Goal: Information Seeking & Learning: Find contact information

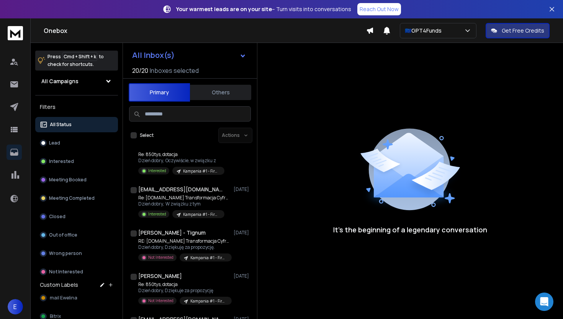
scroll to position [407, 0]
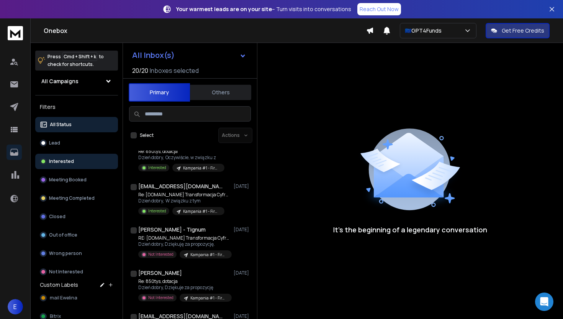
click at [75, 162] on button "Interested" at bounding box center [76, 161] width 83 height 15
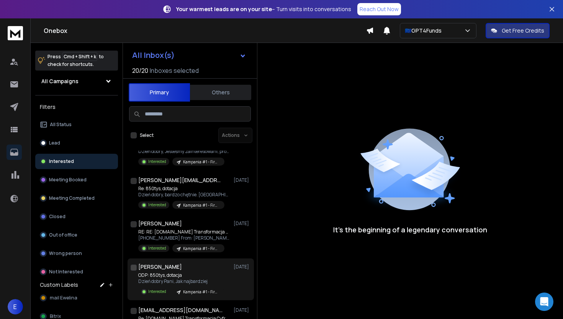
scroll to position [283, 0]
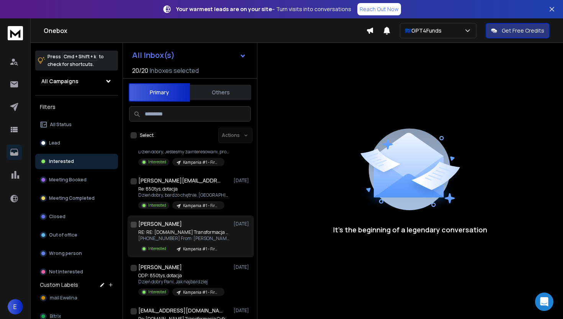
click at [185, 225] on div "Ewa Korepta 09 Sep" at bounding box center [194, 224] width 113 height 8
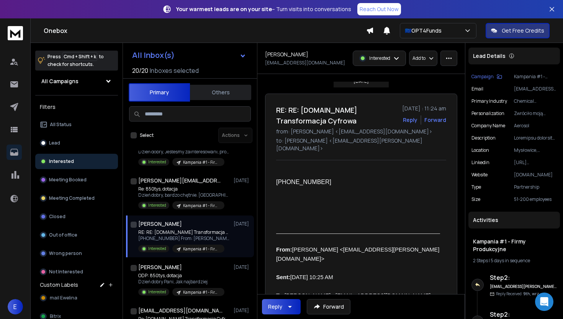
scroll to position [0, 0]
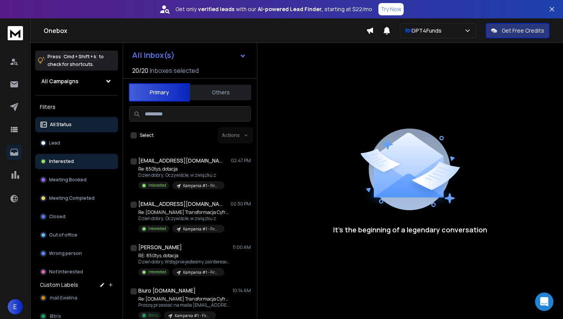
click at [75, 160] on button "Interested" at bounding box center [76, 161] width 83 height 15
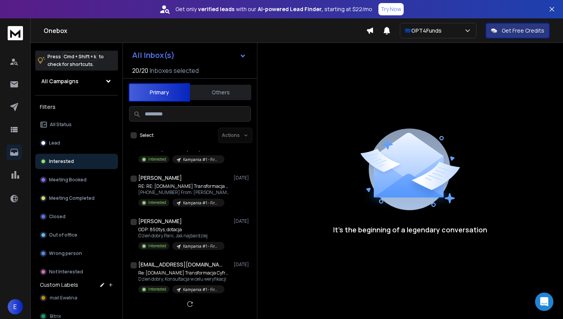
scroll to position [321, 0]
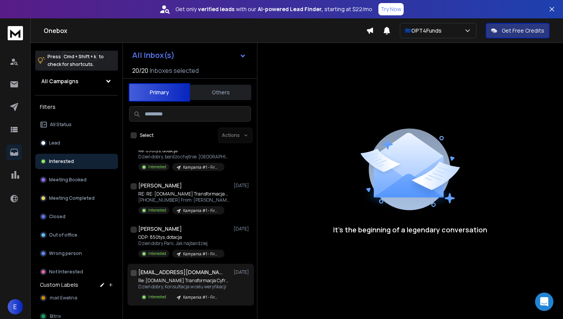
click at [162, 275] on h1 "[EMAIL_ADDRESS][DOMAIN_NAME]" at bounding box center [180, 272] width 84 height 8
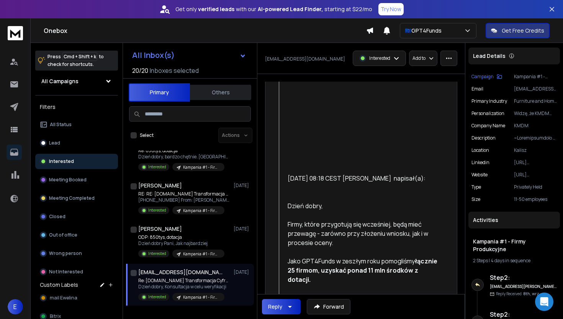
scroll to position [0, 0]
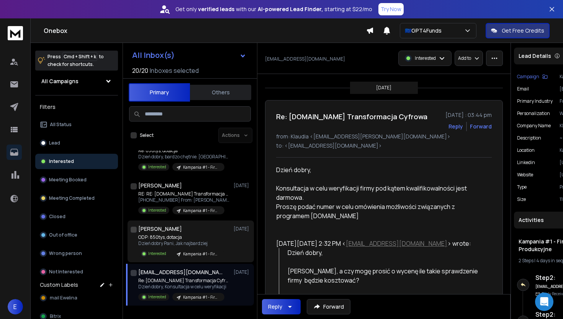
click at [177, 239] on p "ODP: 850tys, dotacja" at bounding box center [181, 237] width 86 height 6
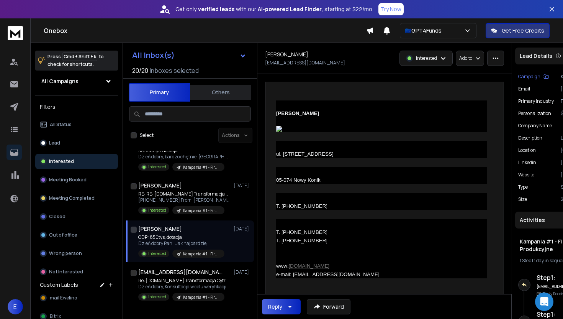
scroll to position [245, 0]
click at [440, 61] on div "Interested" at bounding box center [426, 58] width 52 height 15
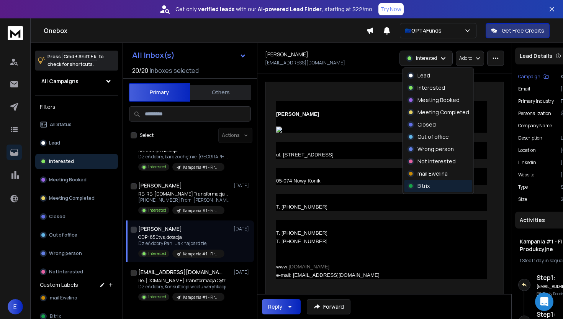
click at [419, 184] on p "Bitrix" at bounding box center [423, 186] width 12 height 8
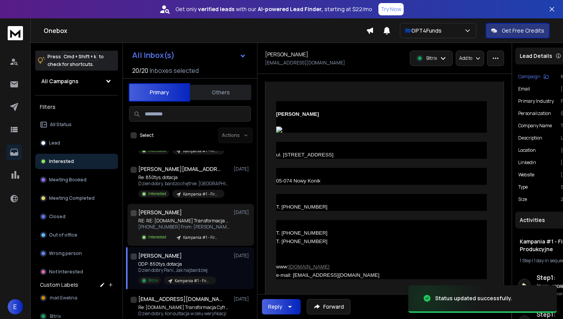
scroll to position [294, 0]
click at [180, 212] on div "Ewa Korepta 09 Sep" at bounding box center [194, 213] width 113 height 8
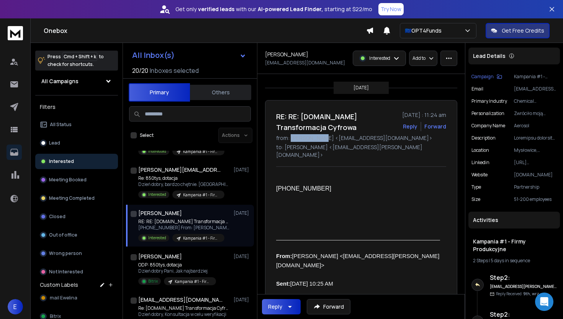
drag, startPoint x: 290, startPoint y: 137, endPoint x: 319, endPoint y: 138, distance: 29.5
click at [319, 138] on p "from: Ewa Korepta <EKorepta@wats.pl>" at bounding box center [361, 138] width 170 height 8
copy p "[PERSON_NAME]"
drag, startPoint x: 370, startPoint y: 139, endPoint x: 326, endPoint y: 139, distance: 44.0
click at [326, 139] on p "from: Ewa Korepta <EKorepta@wats.pl>" at bounding box center [361, 138] width 170 height 8
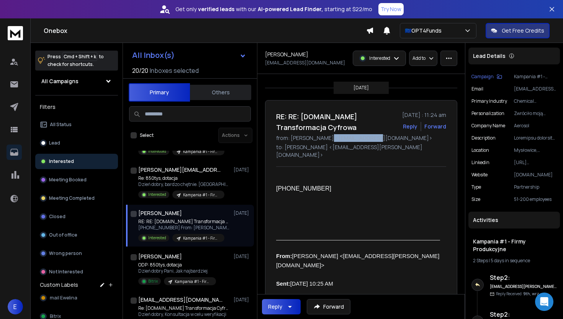
copy p "EKorepta@wats.pl"
drag, startPoint x: 325, startPoint y: 182, endPoint x: 287, endPoint y: 180, distance: 38.3
click at [287, 183] on p "+48601313515" at bounding box center [358, 188] width 164 height 10
copy span "601313515"
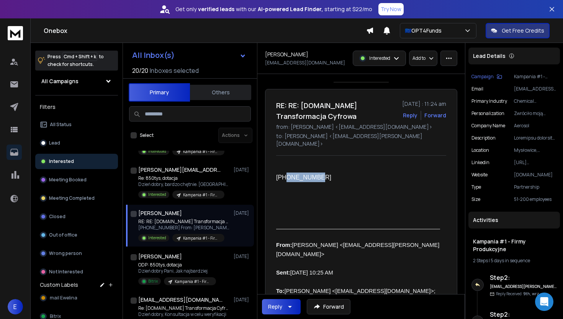
scroll to position [0, 0]
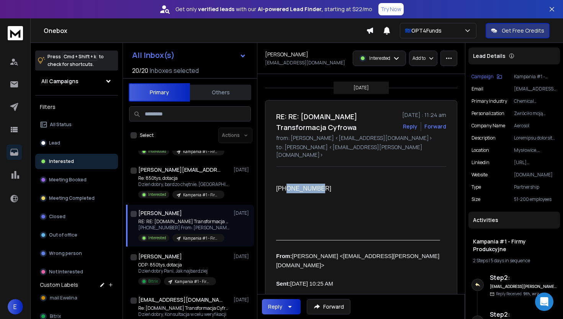
click at [384, 59] on p "Interested" at bounding box center [379, 58] width 21 height 6
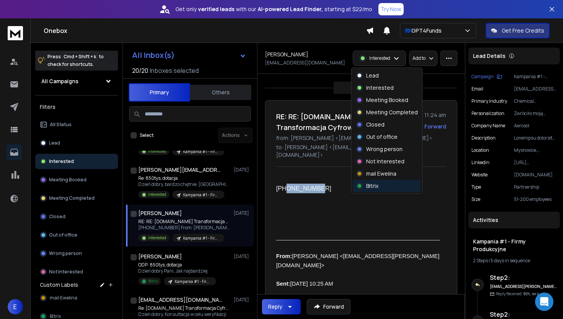
click at [371, 183] on p "Bitrix" at bounding box center [372, 186] width 12 height 8
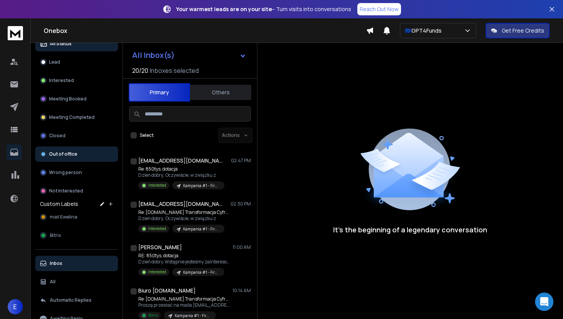
scroll to position [79, 0]
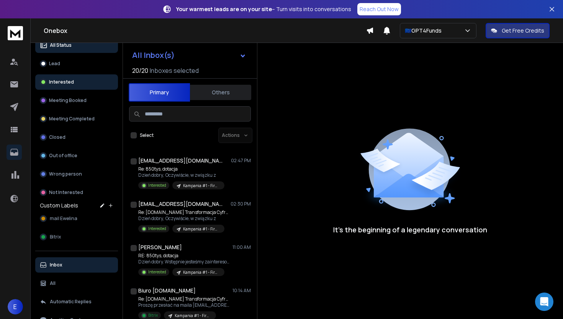
click at [80, 82] on button "Interested" at bounding box center [76, 81] width 83 height 15
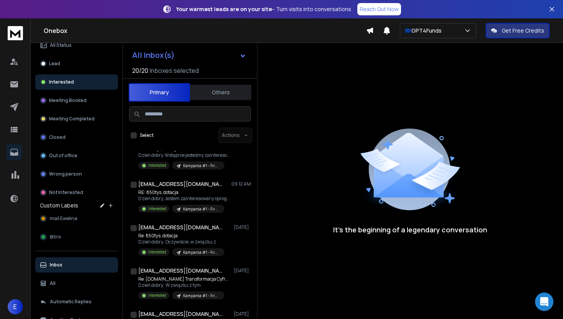
scroll to position [235, 0]
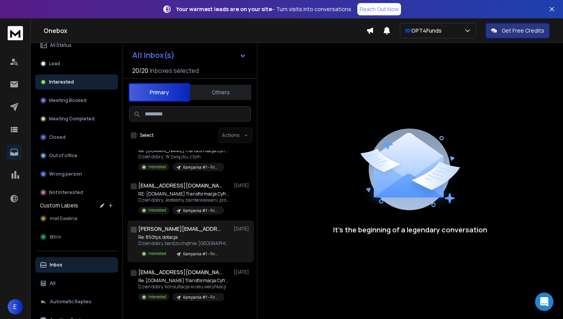
click at [203, 231] on div "m.pytel@drendr.com 10 Sep" at bounding box center [194, 229] width 113 height 8
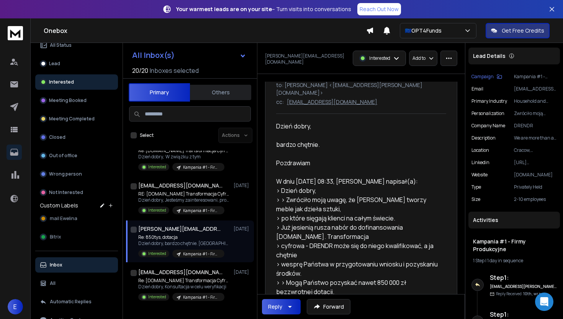
scroll to position [0, 0]
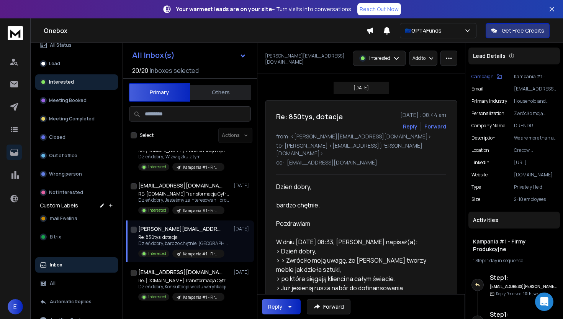
click at [292, 306] on icon "button" at bounding box center [289, 306] width 9 height 9
click at [292, 290] on p "Reply All" at bounding box center [285, 287] width 21 height 8
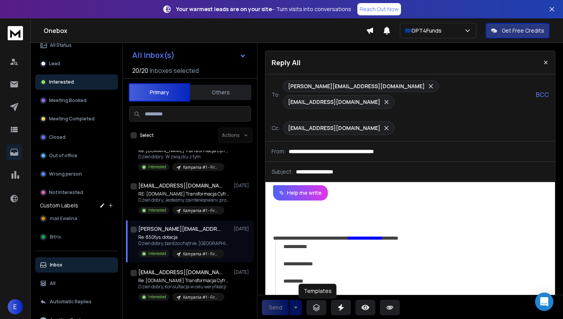
click at [317, 309] on icon at bounding box center [316, 307] width 8 height 8
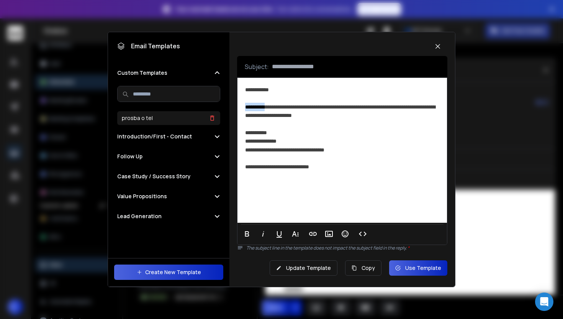
drag, startPoint x: 271, startPoint y: 107, endPoint x: 242, endPoint y: 108, distance: 29.1
click at [242, 108] on div "**********" at bounding box center [341, 150] width 209 height 144
drag, startPoint x: 252, startPoint y: 105, endPoint x: 242, endPoint y: 105, distance: 10.3
click at [242, 105] on div "**********" at bounding box center [341, 150] width 209 height 144
click at [415, 268] on button "Use Template" at bounding box center [418, 267] width 58 height 15
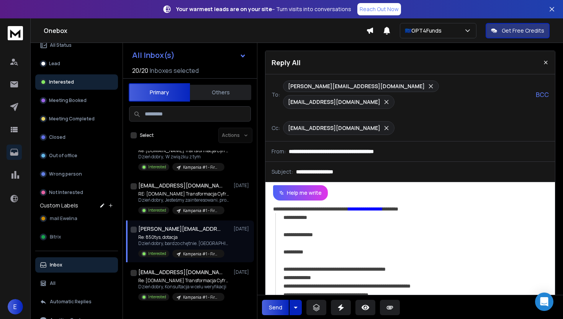
scroll to position [126, 0]
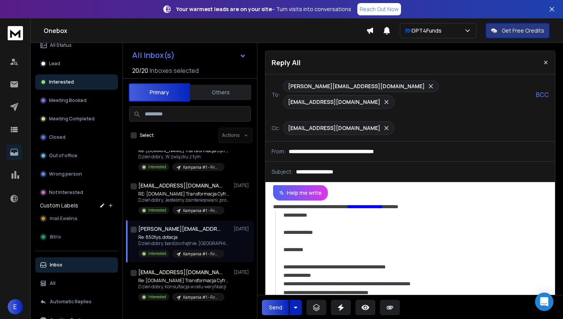
click at [271, 310] on button "Send" at bounding box center [275, 306] width 27 height 15
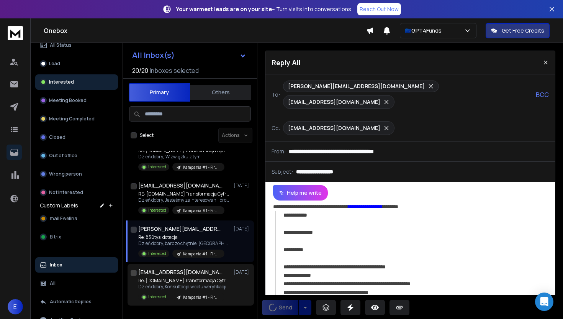
click at [178, 273] on h1 "[EMAIL_ADDRESS][DOMAIN_NAME]" at bounding box center [180, 272] width 84 height 8
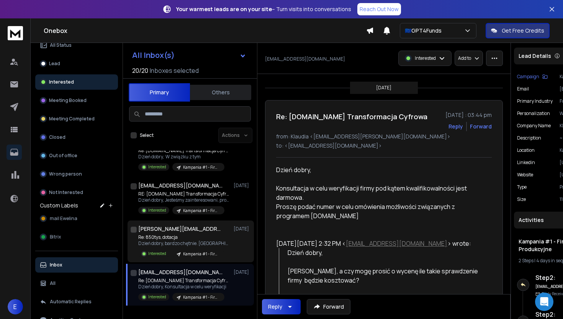
click at [188, 231] on h1 "[PERSON_NAME][EMAIL_ADDRESS][DOMAIN_NAME]" at bounding box center [180, 229] width 84 height 8
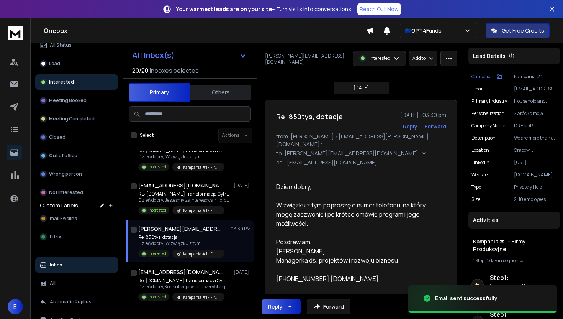
click at [182, 230] on h1 "m.pytel@drendr.com +1" at bounding box center [180, 229] width 84 height 8
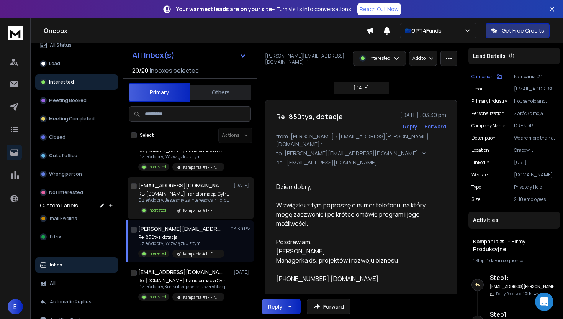
click at [184, 195] on p "RE: [DOMAIN_NAME] Transformacja Cyfrowa" at bounding box center [184, 194] width 92 height 6
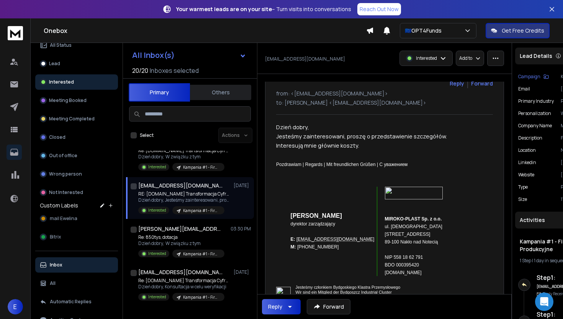
scroll to position [44, 0]
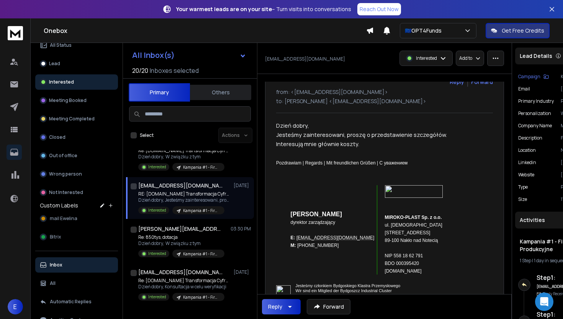
drag, startPoint x: 291, startPoint y: 209, endPoint x: 347, endPoint y: 211, distance: 56.3
click at [347, 211] on p "Katarzyna Tyburek dyrektor zarządzający E: katarzynatyburek@miroko-plast.pl M: …" at bounding box center [334, 229] width 86 height 38
copy span "Katarzyna Tyburek"
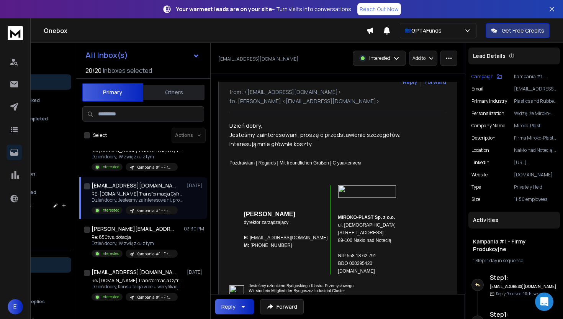
drag, startPoint x: 285, startPoint y: 242, endPoint x: 255, endPoint y: 241, distance: 29.9
click at [255, 241] on p "Katarzyna Tyburek dyrektor zarządzający E: katarzynatyburek@miroko-plast.pl M: …" at bounding box center [287, 229] width 86 height 38
copy span "453 234 530"
drag, startPoint x: 295, startPoint y: 209, endPoint x: 239, endPoint y: 211, distance: 55.5
click at [244, 211] on p "Katarzyna Tyburek dyrektor zarządzający E: katarzynatyburek@miroko-plast.pl M: …" at bounding box center [287, 229] width 86 height 38
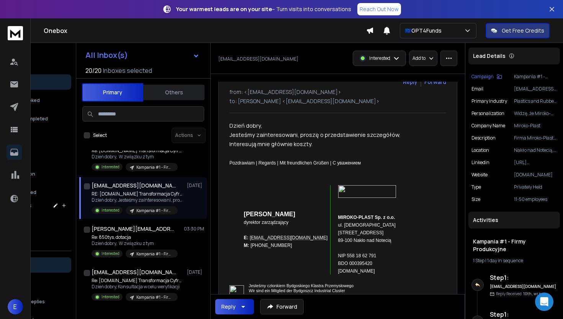
copy span "Katarzyna Tyburek"
drag, startPoint x: 255, startPoint y: 242, endPoint x: 280, endPoint y: 244, distance: 25.3
click at [280, 244] on p "Katarzyna Tyburek dyrektor zarządzający E: katarzynatyburek@miroko-plast.pl M: …" at bounding box center [287, 229] width 86 height 38
copy span "453 234 530"
drag, startPoint x: 319, startPoint y: 235, endPoint x: 246, endPoint y: 232, distance: 72.8
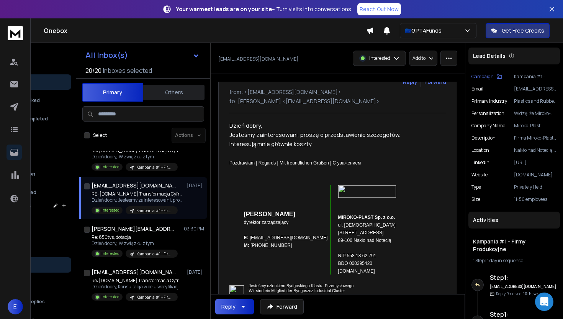
click at [246, 232] on p "Katarzyna Tyburek dyrektor zarządzający E: katarzynatyburek@miroko-plast.pl M: …" at bounding box center [287, 229] width 86 height 38
copy span "[EMAIL_ADDRESS][DOMAIN_NAME]"
drag, startPoint x: 335, startPoint y: 216, endPoint x: 392, endPoint y: 234, distance: 60.1
click at [392, 234] on p "MIROKO-PLAST Sp. z o.o. ul. Kościelna 8 89-100 Nakło nad Notecią NIP 558 18 62 …" at bounding box center [379, 229] width 83 height 89
copy p "MIROKO-PLAST Sp. z o.o. ul. Kościelna 8 89-100 Nakło nad Notecią"
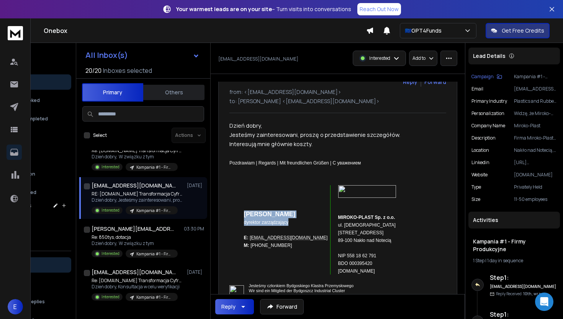
drag, startPoint x: 238, startPoint y: 208, endPoint x: 287, endPoint y: 218, distance: 49.6
click at [287, 218] on tr "Katarzyna Tyburek dyrektor zarządzający E: katarzynatyburek@miroko-plast.pl M: …" at bounding box center [324, 229] width 191 height 89
copy tr "Katarzyna Tyburek dyrektor zarządzający"
click at [395, 57] on icon at bounding box center [396, 58] width 6 height 6
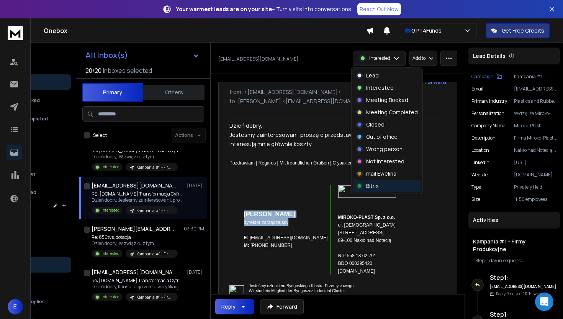
click at [365, 184] on div "Bitrix" at bounding box center [367, 186] width 22 height 8
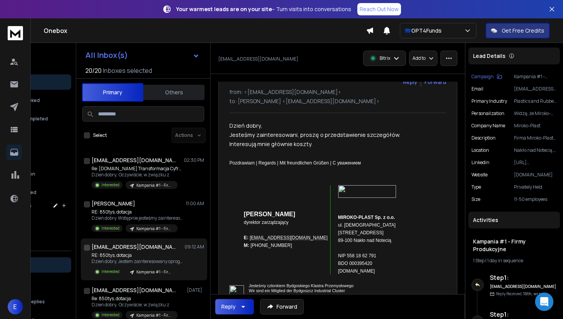
scroll to position [39, 0]
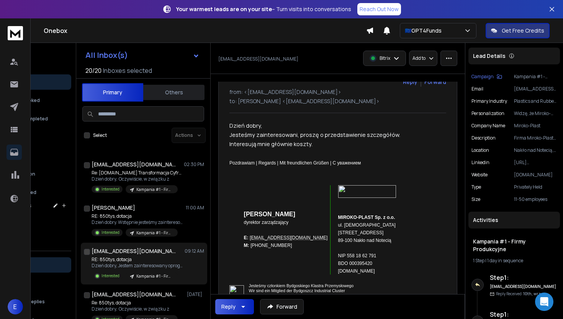
click at [145, 259] on p "RE: 850tys, dotacja" at bounding box center [138, 259] width 92 height 6
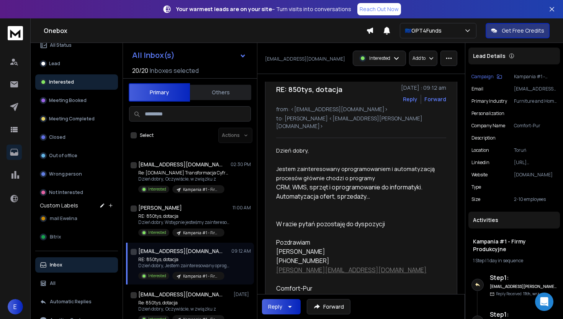
scroll to position [31, 0]
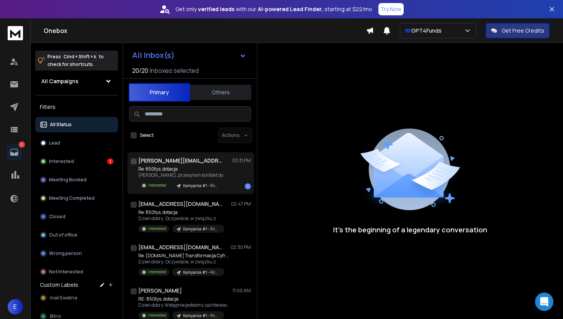
click at [199, 174] on p "Pani Klaudio, przesyłam kontakt do" at bounding box center [181, 175] width 86 height 6
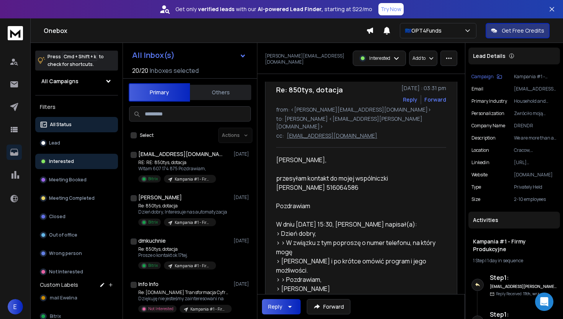
scroll to position [916, 0]
click at [70, 157] on button "Interested" at bounding box center [76, 161] width 83 height 15
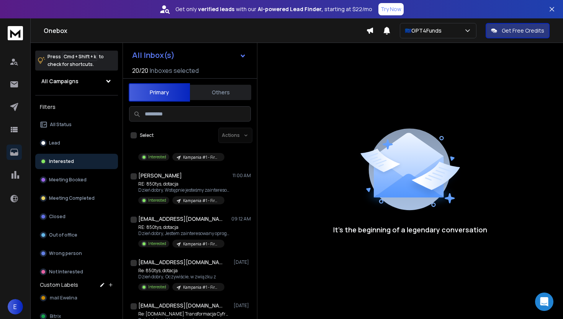
scroll to position [0, 0]
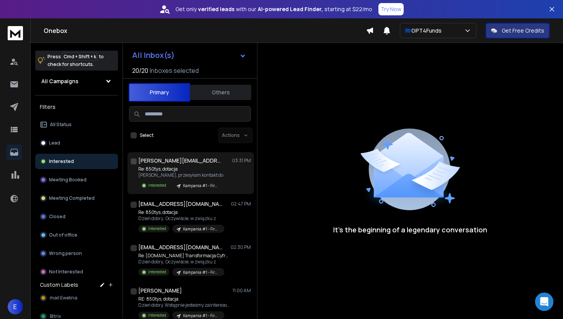
click at [182, 166] on p "Re: 850tys, dotacja" at bounding box center [181, 169] width 86 height 6
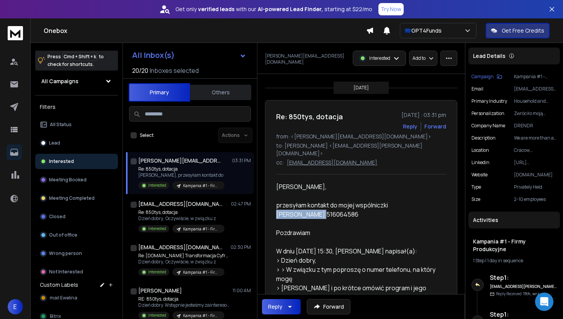
drag, startPoint x: 276, startPoint y: 214, endPoint x: 317, endPoint y: 215, distance: 41.7
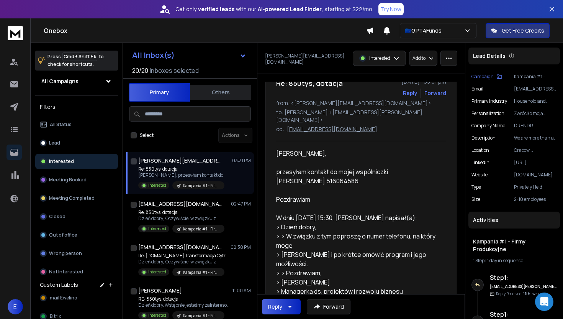
scroll to position [19, 0]
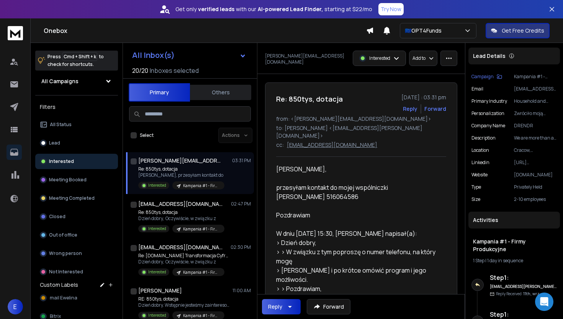
scroll to position [0, 0]
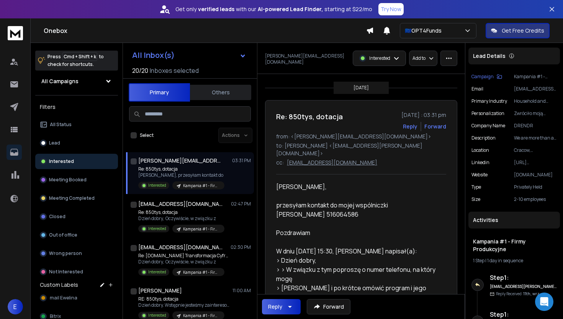
click at [180, 172] on p "[PERSON_NAME], przesyłam kontakt do" at bounding box center [181, 175] width 86 height 6
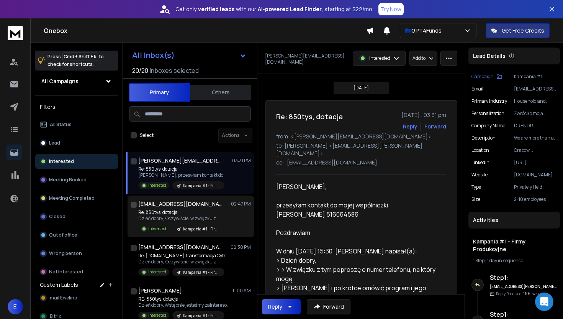
click at [177, 210] on p "Re: 850tys, dotacja" at bounding box center [181, 212] width 86 height 6
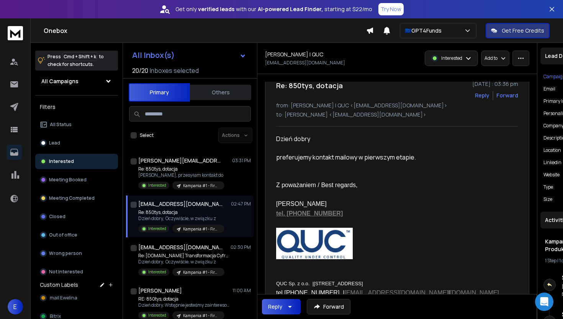
scroll to position [28, 0]
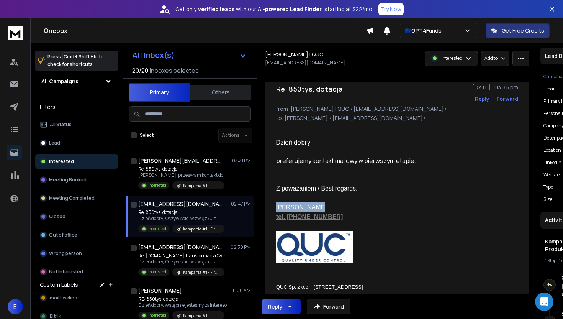
drag, startPoint x: 276, startPoint y: 206, endPoint x: 314, endPoint y: 207, distance: 37.5
click at [314, 207] on div "Maciej Cygan" at bounding box center [388, 207] width 224 height 10
copy font "Maciej Cygan"
drag, startPoint x: 394, startPoint y: 109, endPoint x: 343, endPoint y: 109, distance: 50.9
click at [343, 109] on p "from: Maciej Cygan | QUC <maciejcygan@quc.pl>" at bounding box center [397, 109] width 242 height 8
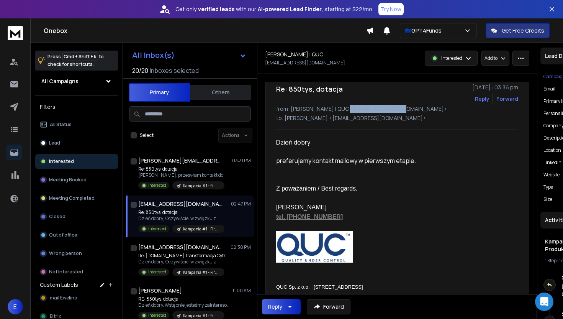
copy p "maciejcygan@quc.pl"
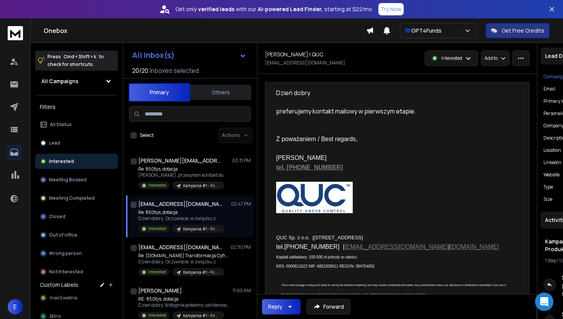
scroll to position [80, 0]
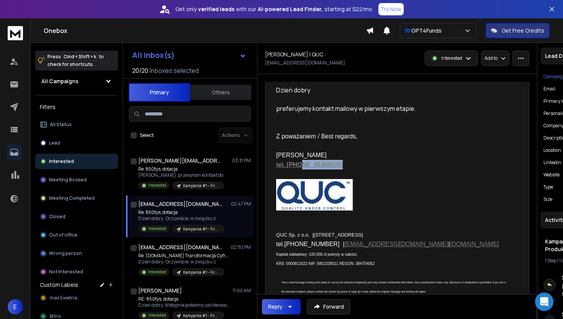
drag, startPoint x: 335, startPoint y: 165, endPoint x: 302, endPoint y: 166, distance: 32.9
click at [302, 166] on div "tel. +48 88088 4040" at bounding box center [388, 165] width 224 height 10
copy link "88088 4040"
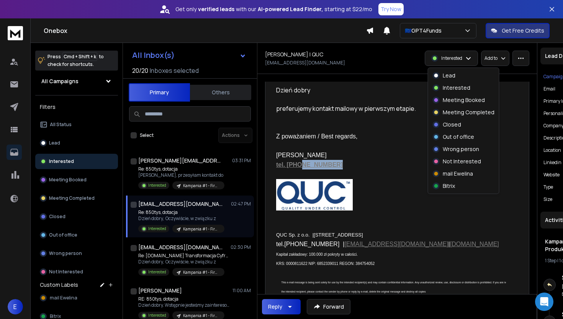
click at [459, 56] on p "Interested" at bounding box center [451, 58] width 21 height 6
click at [450, 187] on p "Bitrix" at bounding box center [449, 186] width 12 height 8
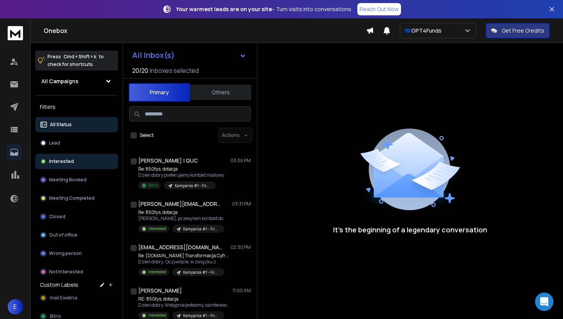
click at [75, 157] on button "Interested" at bounding box center [76, 161] width 83 height 15
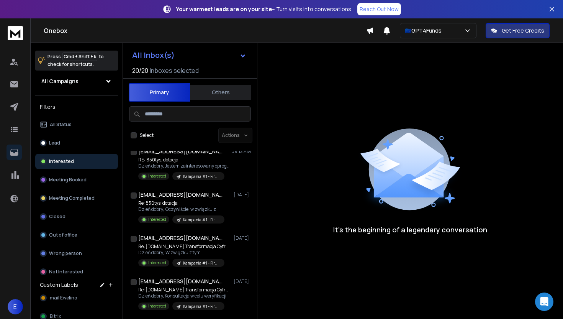
scroll to position [148, 0]
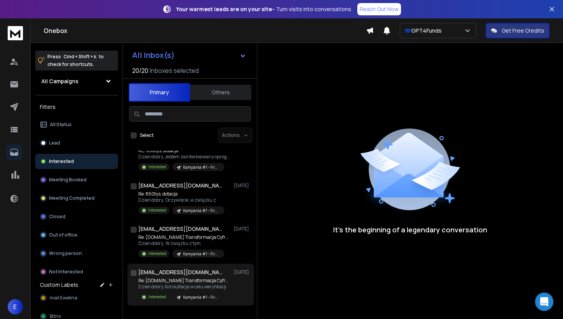
click at [179, 283] on p "Dzień dobry, Konsultacja w celu weryfikacji" at bounding box center [184, 286] width 92 height 6
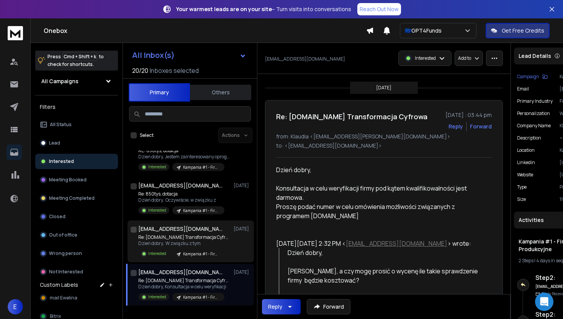
click at [172, 242] on p "Dzień dobry, W związku z tym" at bounding box center [184, 243] width 92 height 6
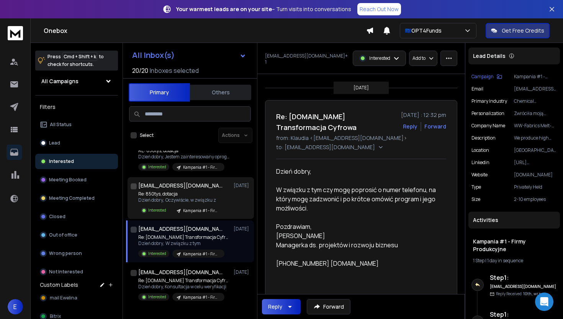
click at [175, 202] on p "Dzień dobry, Oczywiście, w związku z" at bounding box center [181, 200] width 86 height 6
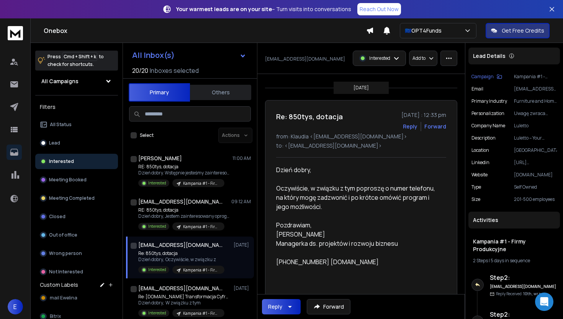
scroll to position [88, 0]
click at [175, 202] on h1 "[EMAIL_ADDRESS][DOMAIN_NAME]" at bounding box center [180, 202] width 84 height 8
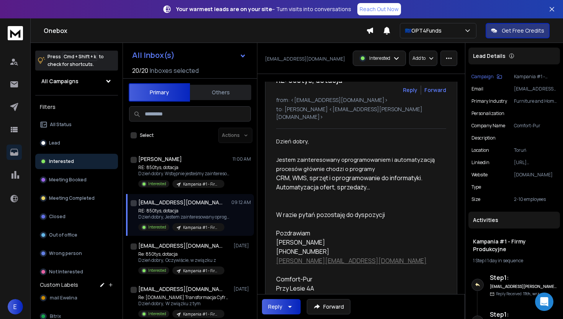
scroll to position [44, 0]
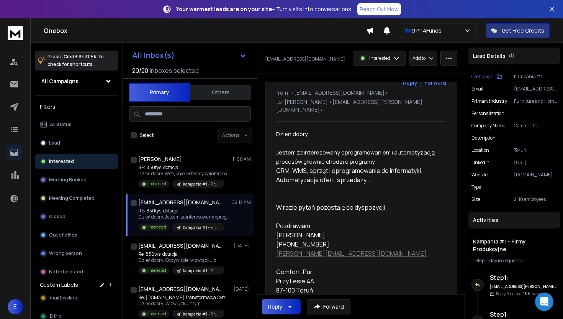
drag, startPoint x: 277, startPoint y: 227, endPoint x: 332, endPoint y: 225, distance: 55.5
click at [332, 230] on p "[PERSON_NAME]" at bounding box center [358, 234] width 164 height 9
copy span "[PERSON_NAME]"
drag, startPoint x: 327, startPoint y: 239, endPoint x: 290, endPoint y: 237, distance: 37.2
click at [290, 239] on p "[PHONE_NUMBER]" at bounding box center [358, 243] width 164 height 9
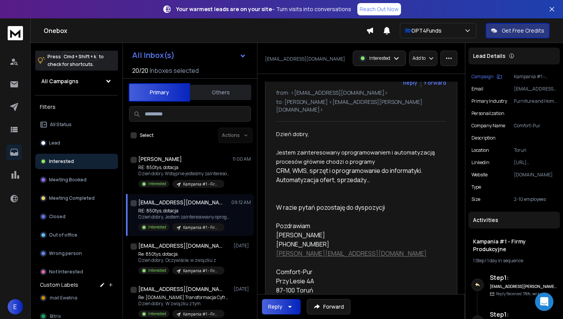
copy span "691 166 224"
drag, startPoint x: 367, startPoint y: 247, endPoint x: 275, endPoint y: 245, distance: 91.9
copy link "[PERSON_NAME][EMAIL_ADDRESS][DOMAIN_NAME]"
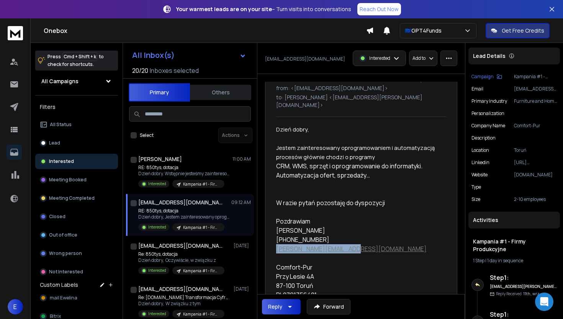
scroll to position [45, 0]
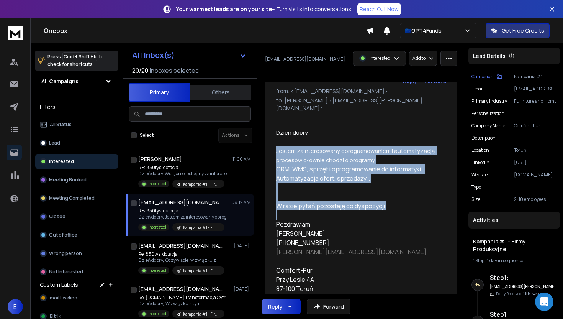
drag, startPoint x: 276, startPoint y: 142, endPoint x: 394, endPoint y: 204, distance: 132.5
copy div "Jestem zainteresowany oprogramowaniem i automatyzacją procesów głównie chodzi o…"
click at [376, 62] on div "Interested" at bounding box center [379, 58] width 52 height 15
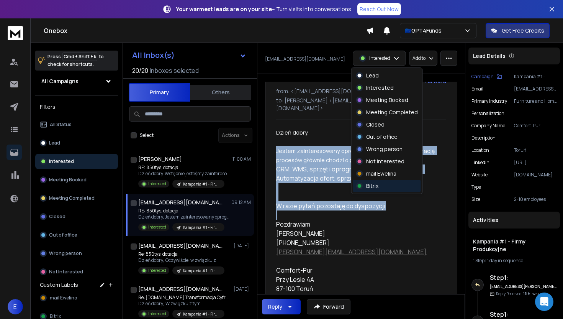
click at [380, 184] on div "Bitrix" at bounding box center [387, 186] width 68 height 12
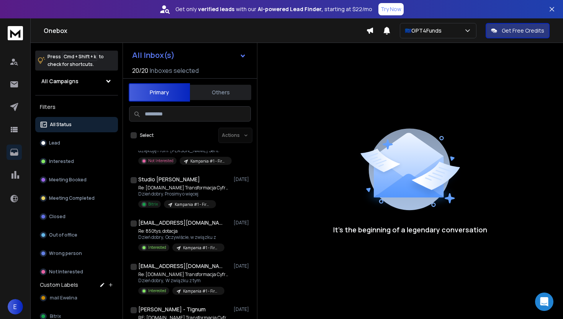
scroll to position [373, 0]
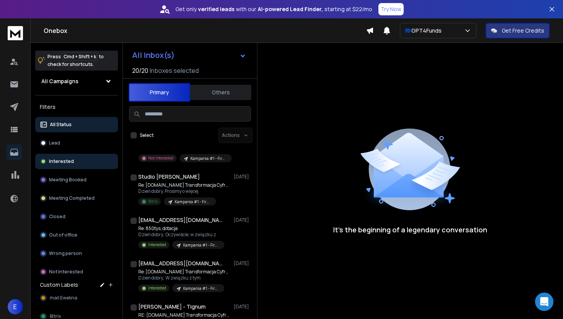
click at [83, 158] on button "Interested" at bounding box center [76, 161] width 83 height 15
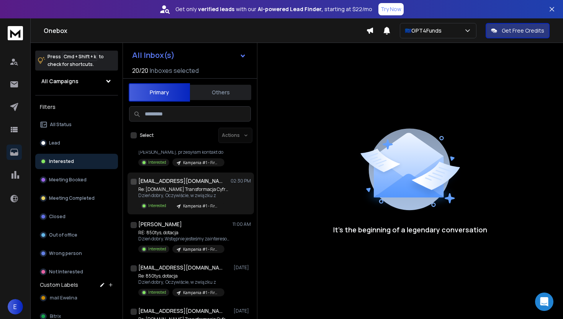
scroll to position [0, 0]
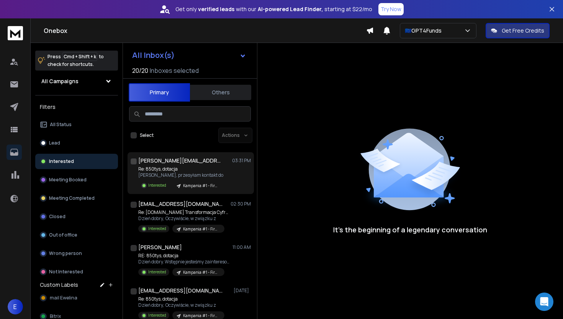
click at [171, 171] on p "Re: 850tys, dotacja" at bounding box center [181, 169] width 86 height 6
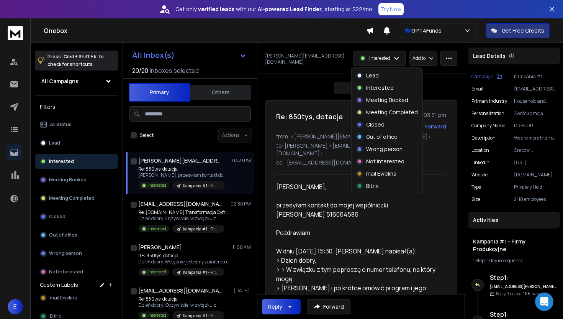
click at [392, 58] on div "Interested" at bounding box center [379, 58] width 52 height 15
click at [389, 144] on div "Wrong person" at bounding box center [387, 149] width 68 height 12
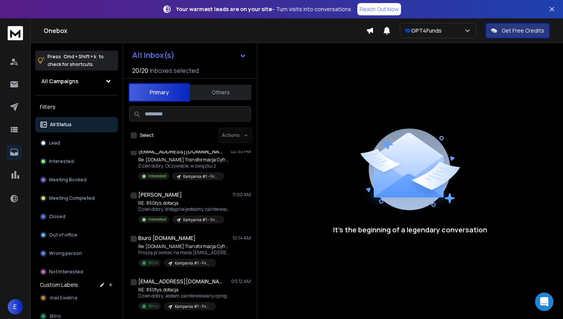
scroll to position [98, 0]
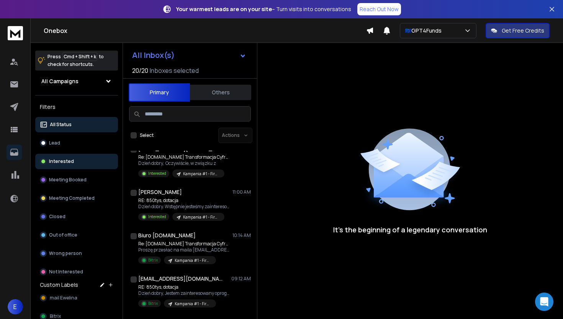
click at [74, 157] on button "Interested" at bounding box center [76, 161] width 83 height 15
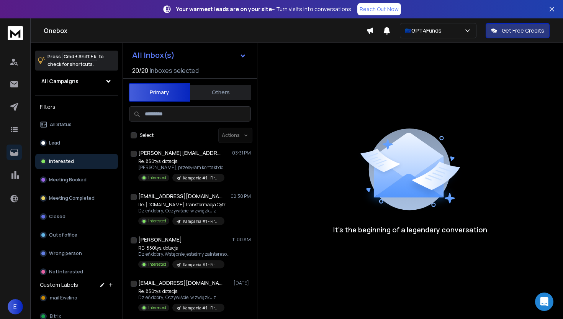
scroll to position [0, 0]
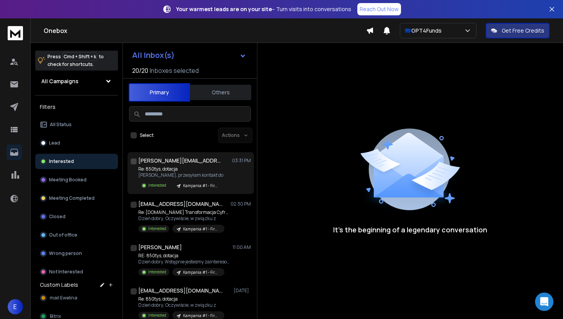
click at [195, 168] on p "Re: 850tys, dotacja" at bounding box center [181, 169] width 86 height 6
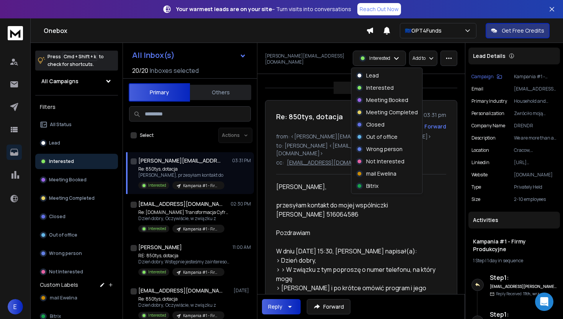
click at [393, 58] on icon at bounding box center [396, 58] width 6 height 6
click at [375, 147] on p "Wrong person" at bounding box center [384, 149] width 36 height 8
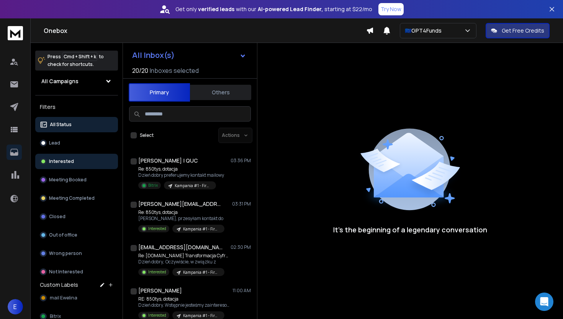
click at [75, 161] on button "Interested" at bounding box center [76, 161] width 83 height 15
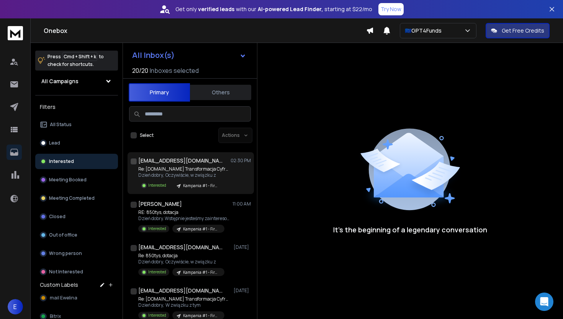
click at [151, 168] on p "Re: [DOMAIN_NAME] Transformacja Cyfrowa" at bounding box center [184, 169] width 92 height 6
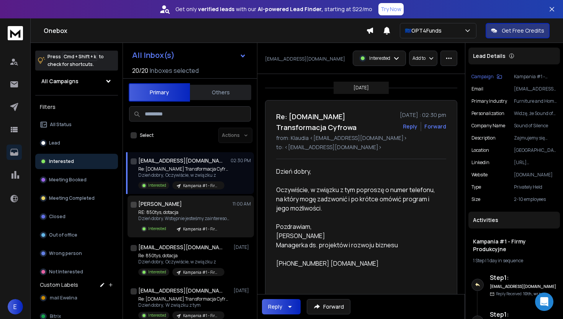
click at [163, 206] on h1 "[PERSON_NAME]" at bounding box center [160, 204] width 44 height 8
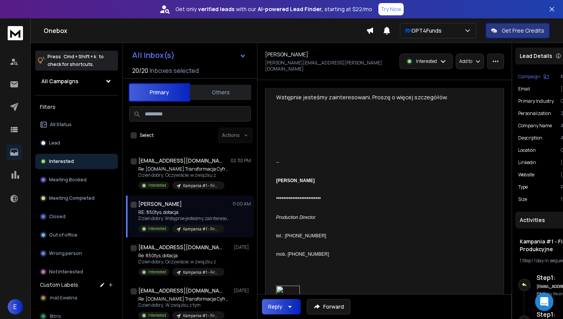
scroll to position [142, 0]
drag, startPoint x: 276, startPoint y: 165, endPoint x: 323, endPoint y: 164, distance: 47.1
click at [323, 175] on p "[PERSON_NAME]" at bounding box center [381, 179] width 211 height 9
copy span "[PERSON_NAME]"
drag, startPoint x: 297, startPoint y: 239, endPoint x: 329, endPoint y: 240, distance: 32.2
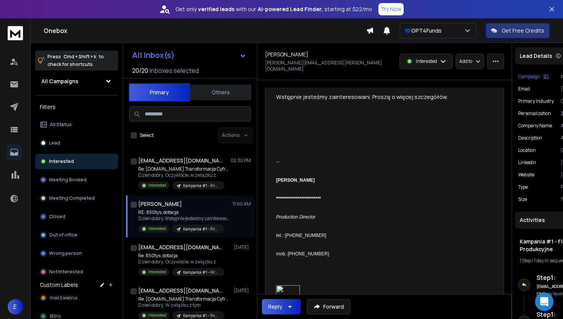
click at [329, 248] on p "mob. +48 500-400-045" at bounding box center [381, 252] width 211 height 9
copy span "500-400-045"
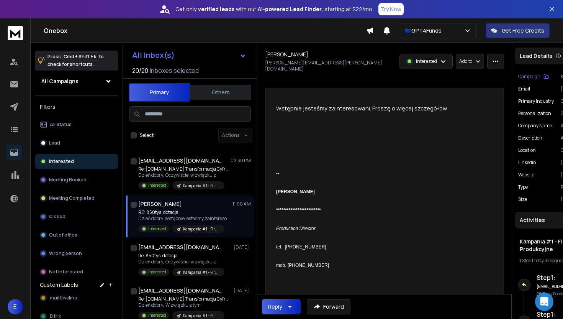
scroll to position [0, 0]
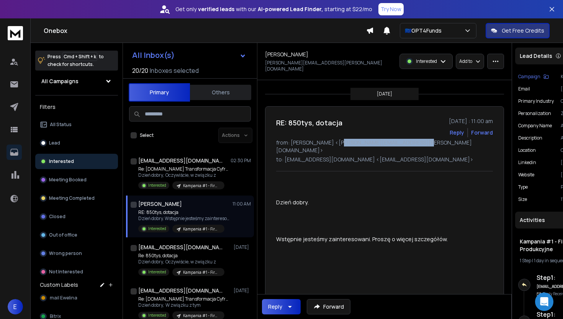
drag, startPoint x: 411, startPoint y: 137, endPoint x: 335, endPoint y: 137, distance: 75.4
click at [335, 139] on p "from: Andrzej Nowacki <andrzej.nowacki@anima.net.pl>" at bounding box center [384, 146] width 217 height 15
copy p "andrzej.nowacki@anima.net.pl"
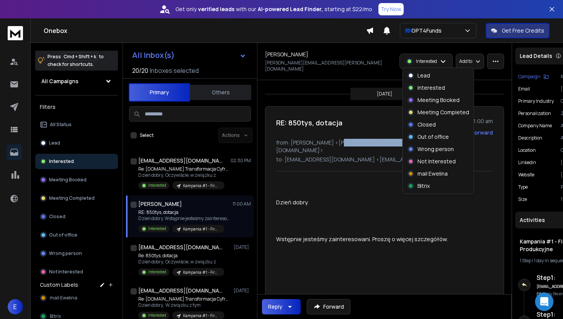
click at [437, 58] on p "Interested" at bounding box center [426, 61] width 21 height 6
click at [392, 234] on p "Wstępnie jesteśmy zainteresowani. Proszę o więcej szczegółów." at bounding box center [381, 238] width 211 height 9
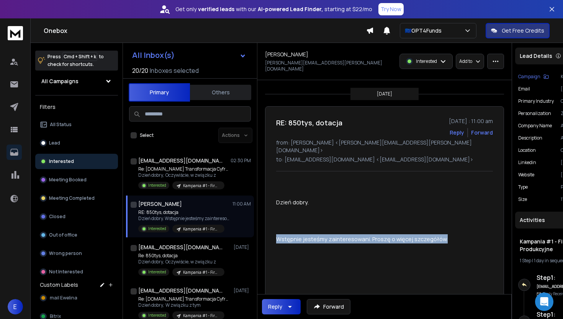
drag, startPoint x: 276, startPoint y: 223, endPoint x: 460, endPoint y: 225, distance: 183.8
click at [460, 234] on p "Wstępnie jesteśmy zainteresowani. Proszę o więcej szczegółów." at bounding box center [381, 238] width 211 height 9
copy span "Wstępnie jesteśmy zainteresowani. Proszę o więcej szczegółów."
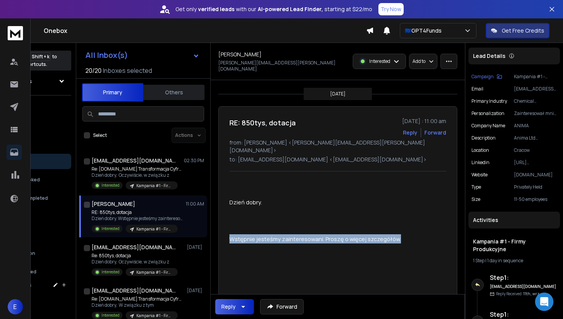
click at [384, 65] on div "Interested" at bounding box center [379, 61] width 52 height 15
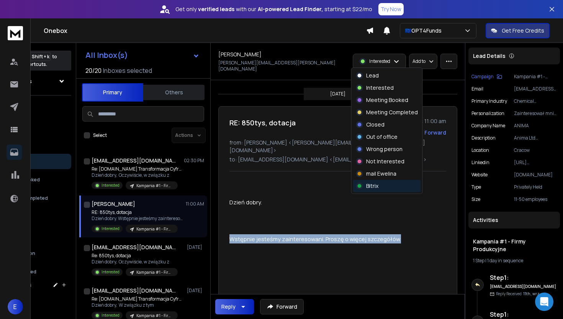
click at [364, 189] on div "Bitrix" at bounding box center [367, 186] width 22 height 8
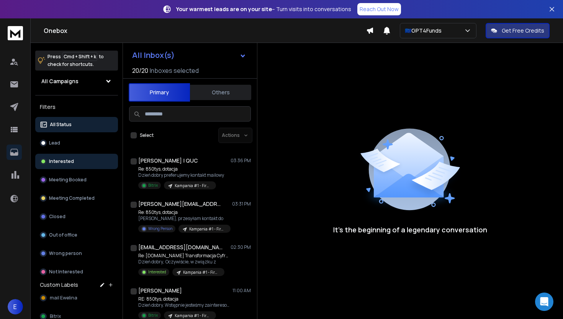
click at [69, 158] on div "Interested" at bounding box center [57, 161] width 34 height 7
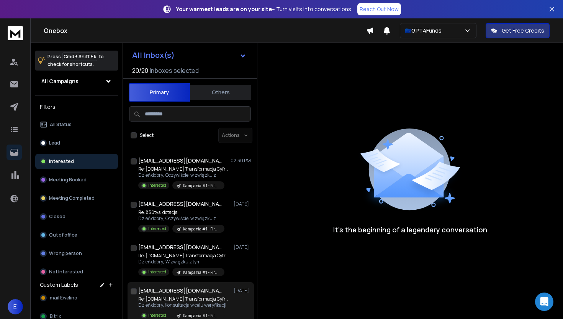
click at [172, 297] on p "Re: [DOMAIN_NAME] Transformacja Cyfrowa" at bounding box center [184, 299] width 92 height 6
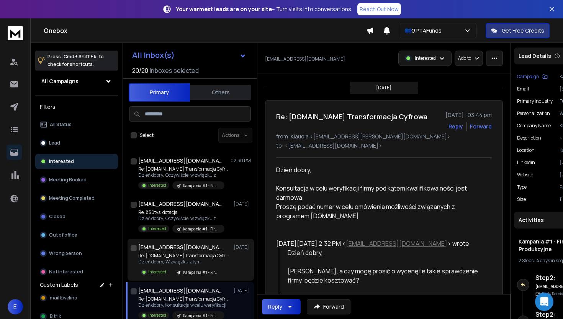
click at [177, 260] on p "Dzień dobry, W związku z tym" at bounding box center [184, 261] width 92 height 6
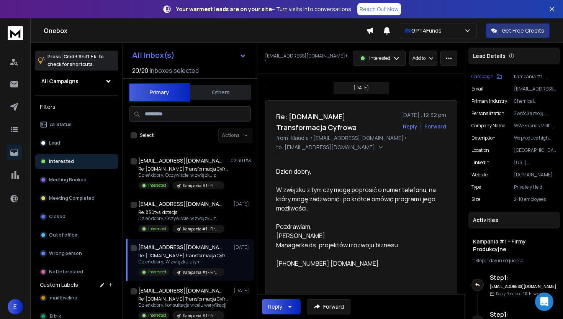
click at [186, 256] on p "Re: [DOMAIN_NAME] Transformacja Cyfrowa" at bounding box center [184, 255] width 92 height 6
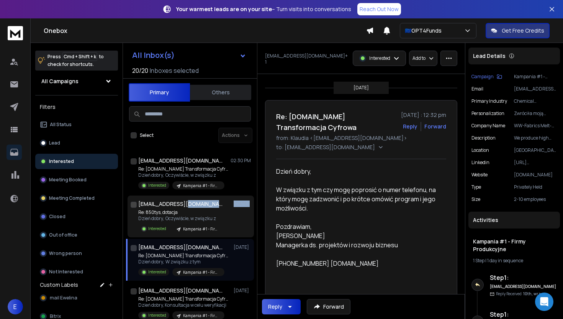
click at [200, 208] on div "[EMAIL_ADDRESS][DOMAIN_NAME] [DATE] Re: 850tys, dotacja Dzień dobry, Oczywiście…" at bounding box center [194, 216] width 113 height 33
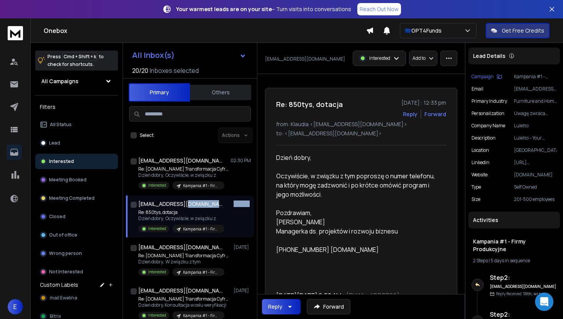
scroll to position [5, 0]
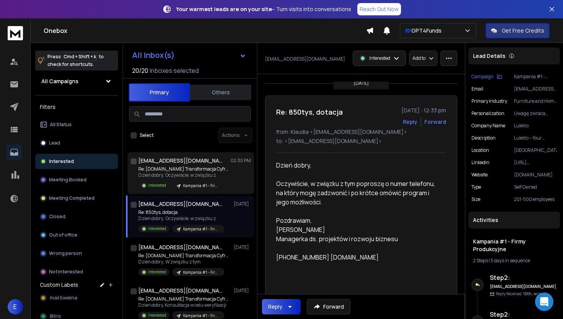
click at [165, 167] on p "Re: [DOMAIN_NAME] Transformacja Cyfrowa" at bounding box center [184, 169] width 92 height 6
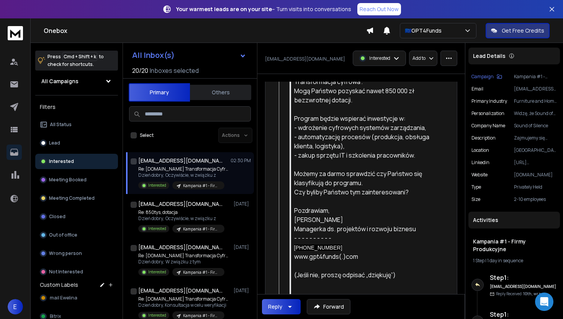
scroll to position [611, 0]
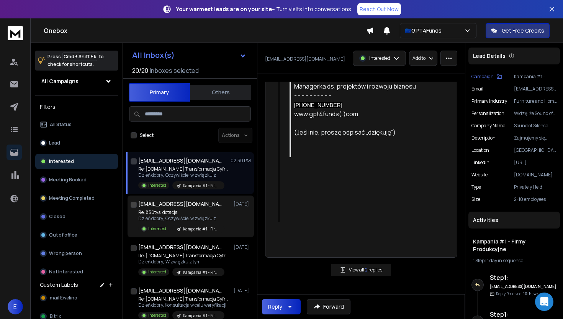
click at [179, 211] on p "Re: 850tys, dotacja" at bounding box center [181, 212] width 86 height 6
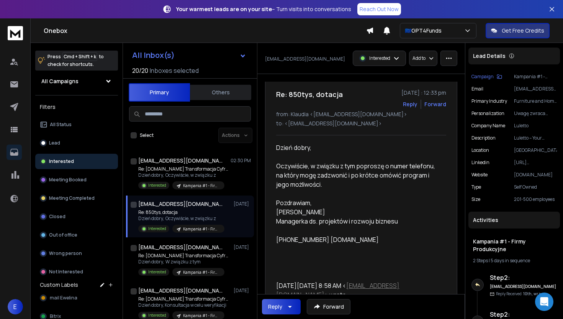
scroll to position [0, 0]
